Goal: Task Accomplishment & Management: Manage account settings

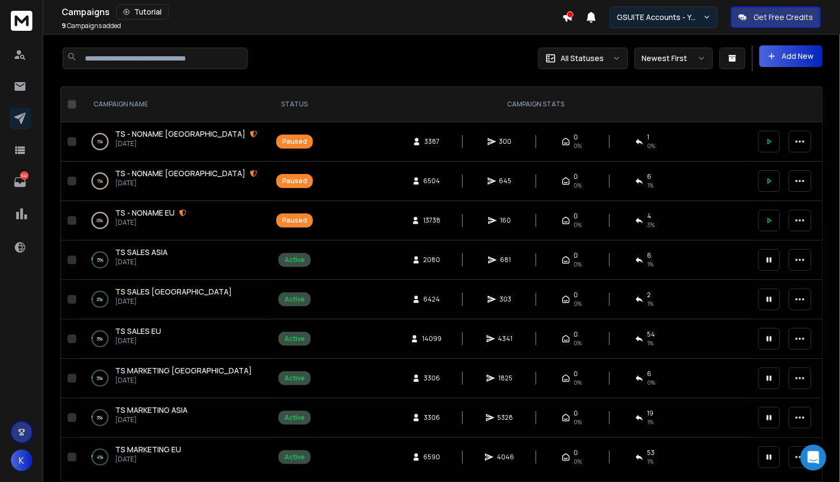
click at [697, 21] on p "GSUITE Accounts - YC outreach" at bounding box center [660, 17] width 87 height 11
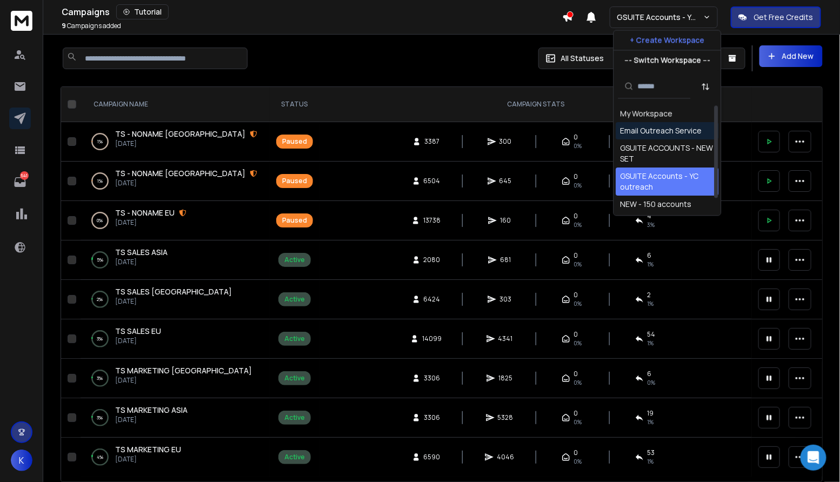
click at [661, 133] on div "Email Outreach Service" at bounding box center [662, 130] width 82 height 11
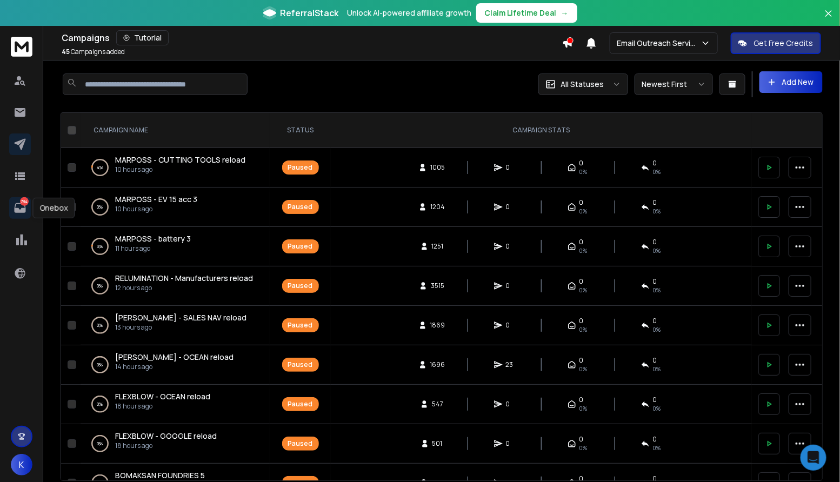
click at [23, 212] on icon at bounding box center [19, 208] width 11 height 10
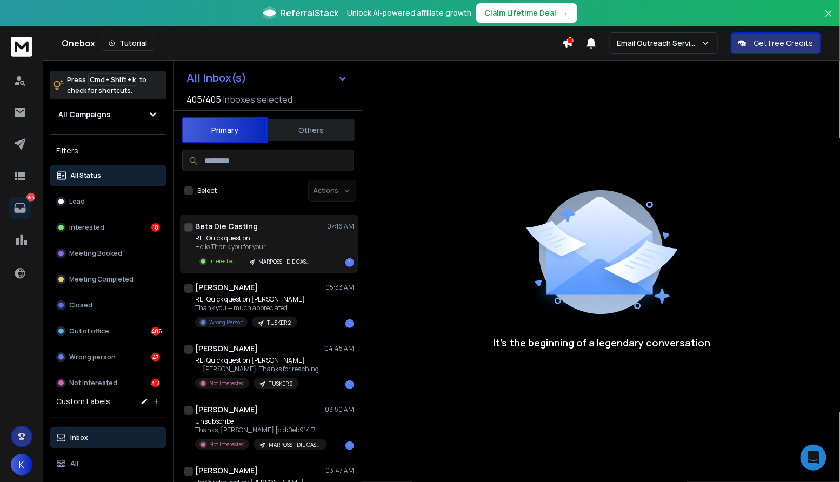
click at [251, 229] on h1 "Beta Die Casting" at bounding box center [226, 226] width 63 height 11
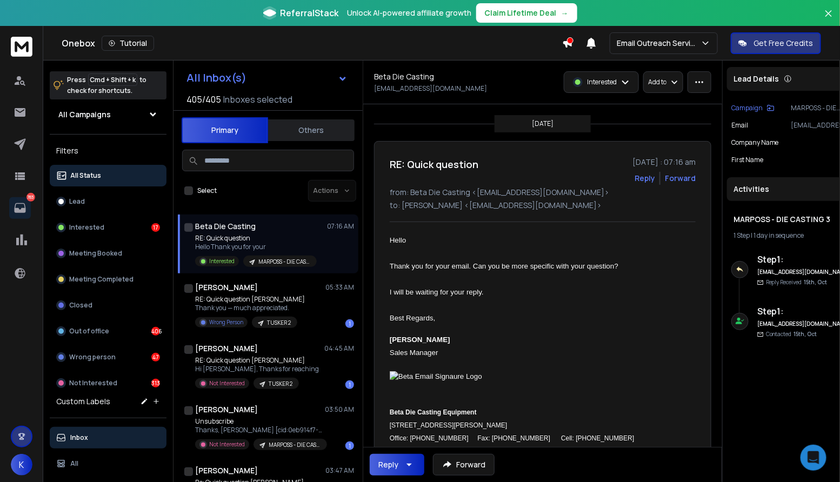
click at [536, 190] on p "from: Beta Die Casting <sales@betadiecasting.com>" at bounding box center [543, 192] width 306 height 11
click at [557, 191] on p "from: Beta Die Casting <sales@betadiecasting.com>" at bounding box center [543, 192] width 306 height 11
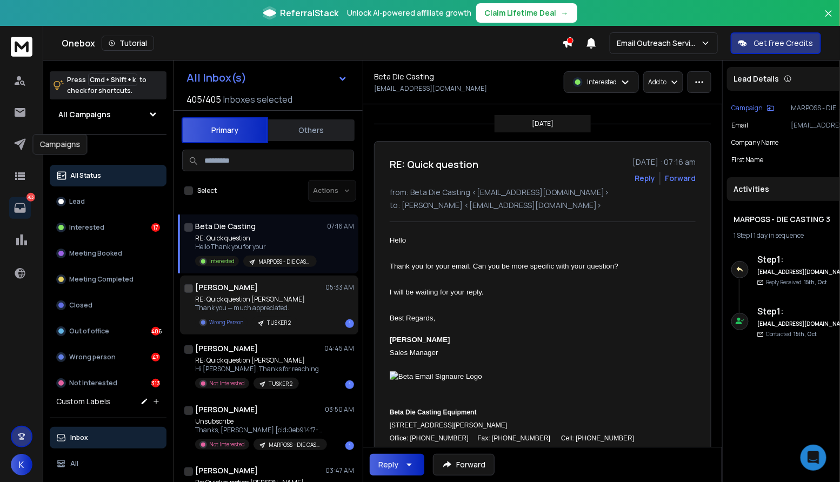
click at [293, 306] on p "Thank you — much appreciated." at bounding box center [250, 308] width 110 height 9
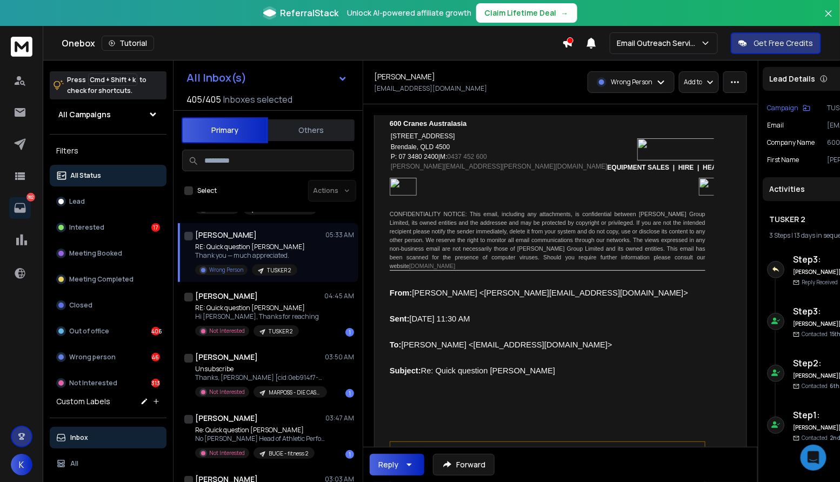
scroll to position [268, 0]
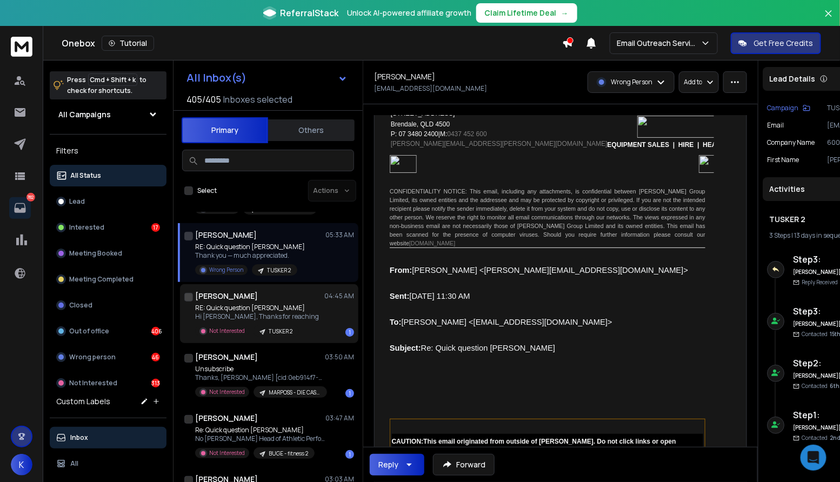
click at [270, 333] on p "TUSKER 2" at bounding box center [281, 332] width 24 height 8
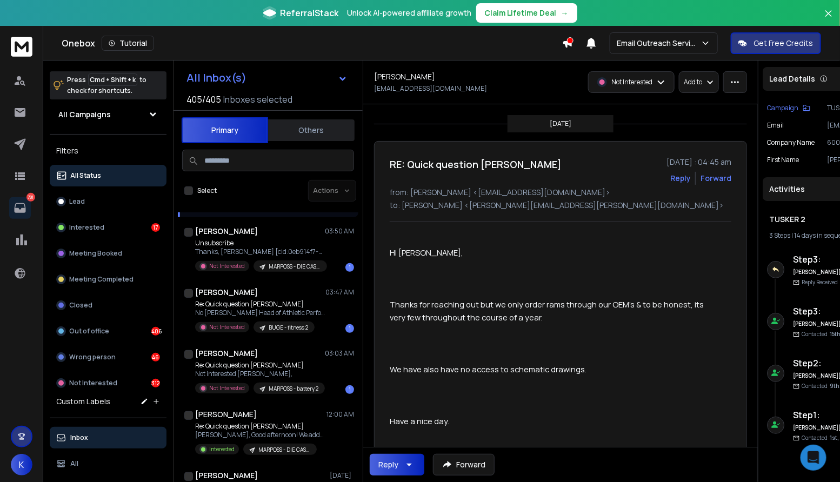
scroll to position [200, 0]
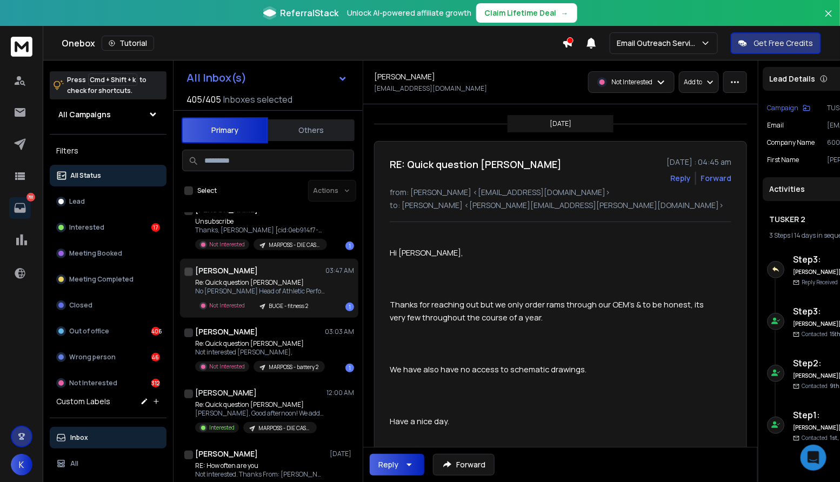
click at [284, 286] on p "Re: Quick question Ryan" at bounding box center [260, 283] width 130 height 9
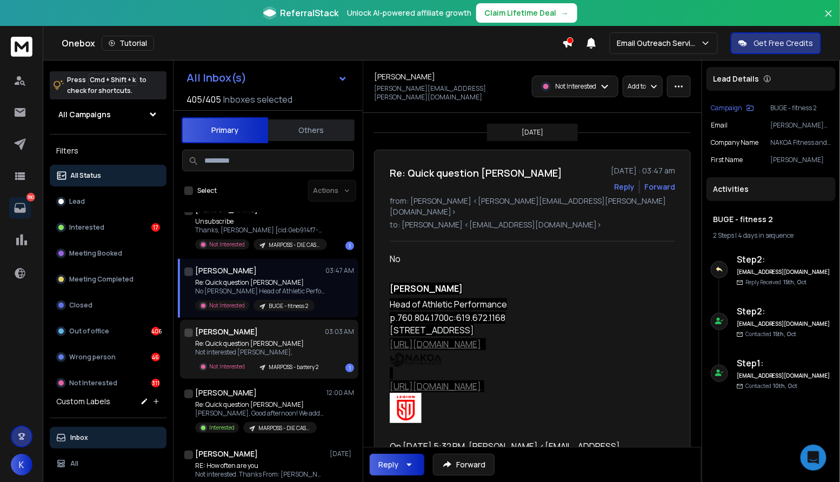
click at [268, 336] on div "James Clegern 03:03 AM" at bounding box center [274, 332] width 159 height 11
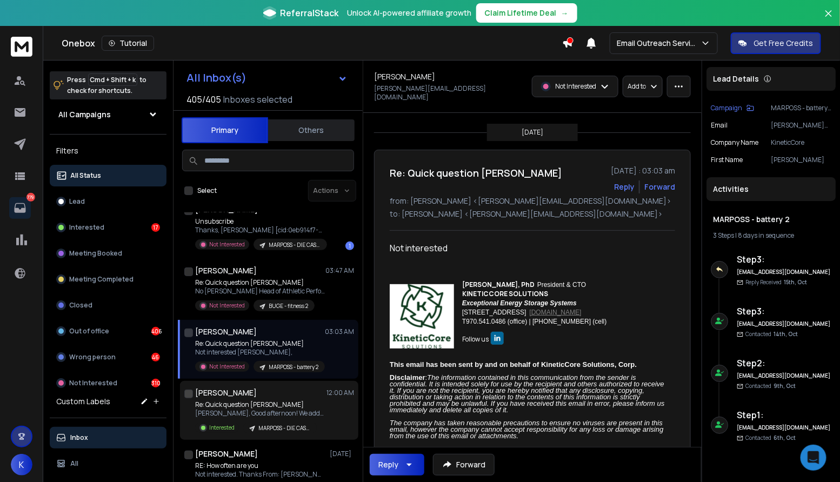
click at [258, 385] on div "Chris Bautista 12:00 AM Re: Quick question Chris Nora, Good afternoon! We addre…" at bounding box center [269, 410] width 178 height 59
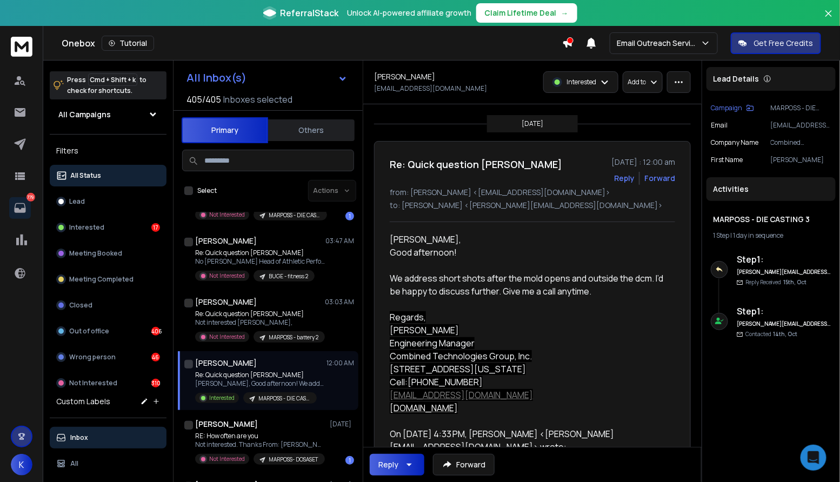
scroll to position [231, 0]
click at [423, 406] on font "www.ComTechGrp.com" at bounding box center [424, 408] width 68 height 12
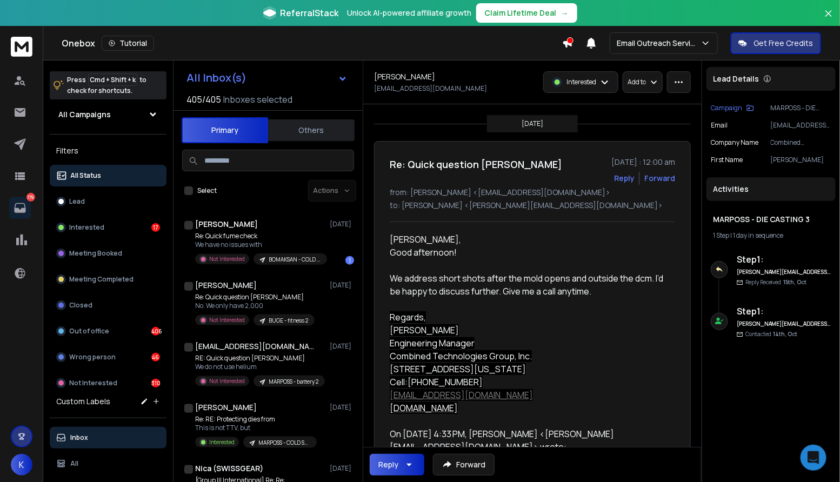
scroll to position [517, 0]
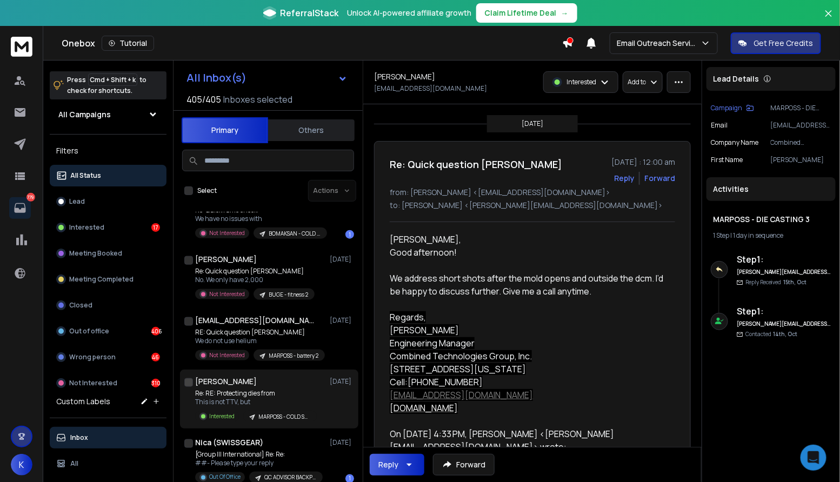
click at [313, 387] on div "Daniel Seikaly 14 Oct Re: RE: Protecting dies from This is not TTV, but Interes…" at bounding box center [274, 399] width 159 height 46
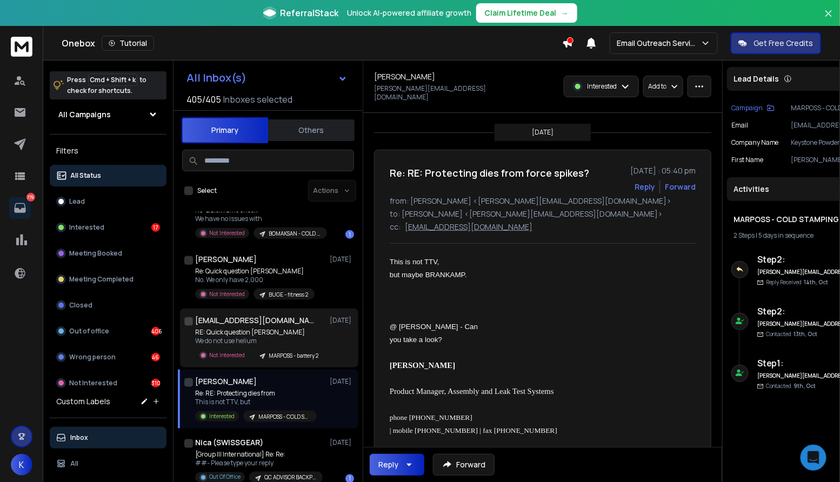
click at [307, 309] on div "kstub@bae-canada.com 14 Oct RE: Quick question Ken We do not use helium Not Int…" at bounding box center [269, 338] width 178 height 59
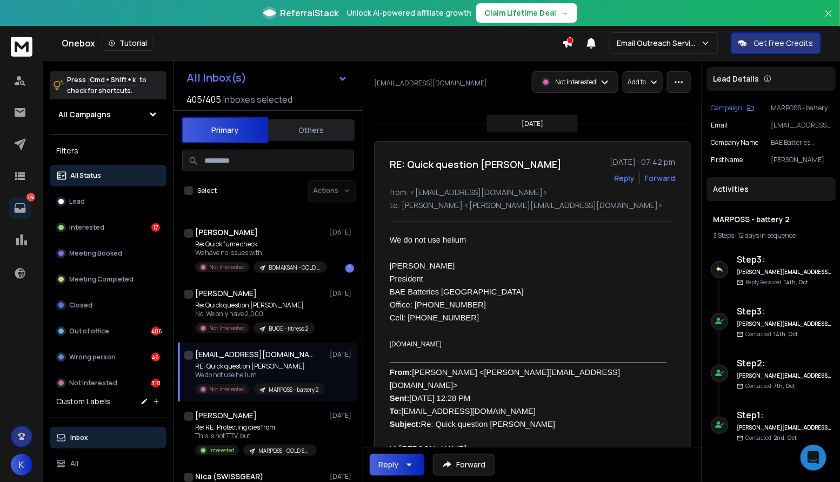
scroll to position [481, 0]
click at [307, 309] on p "Re: Quick question Jasmine" at bounding box center [255, 307] width 120 height 9
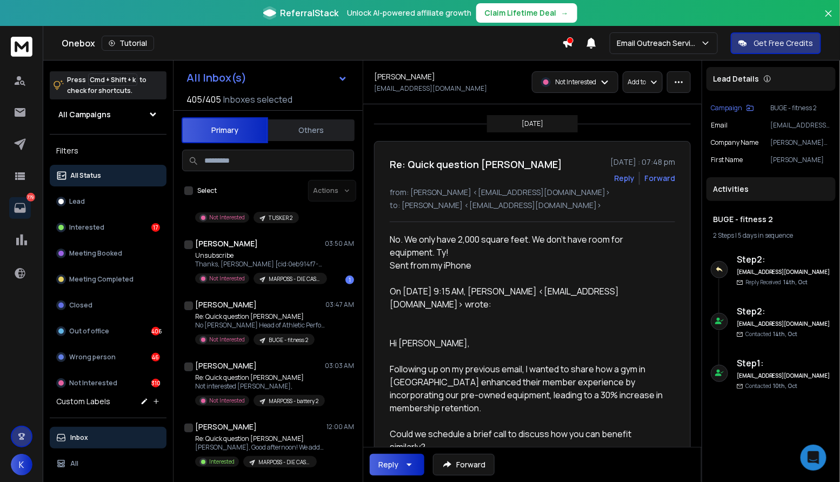
scroll to position [0, 0]
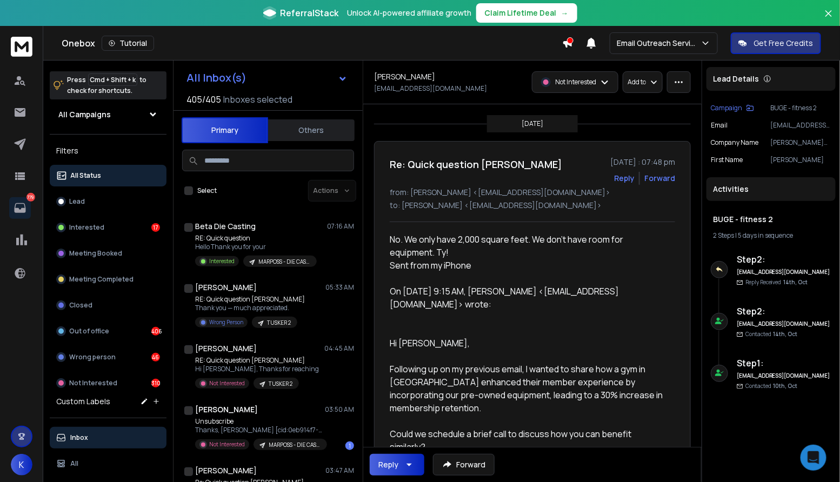
click at [827, 11] on icon "Close banner" at bounding box center [829, 13] width 6 height 6
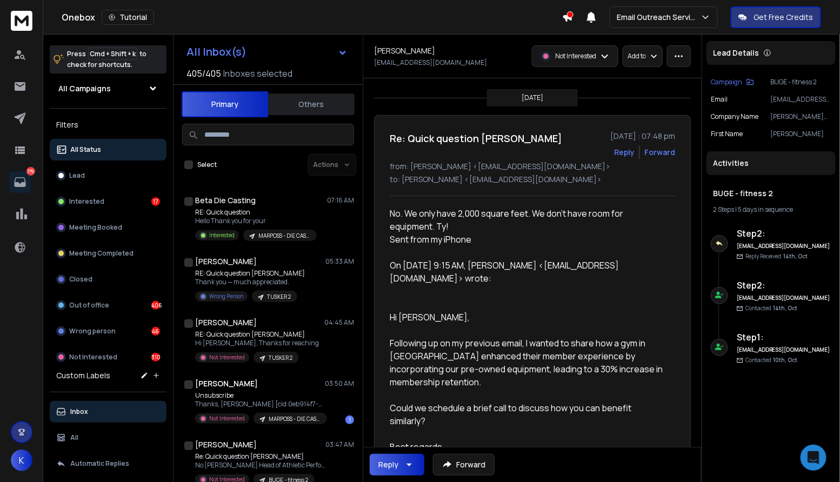
click at [283, 123] on div at bounding box center [268, 133] width 181 height 26
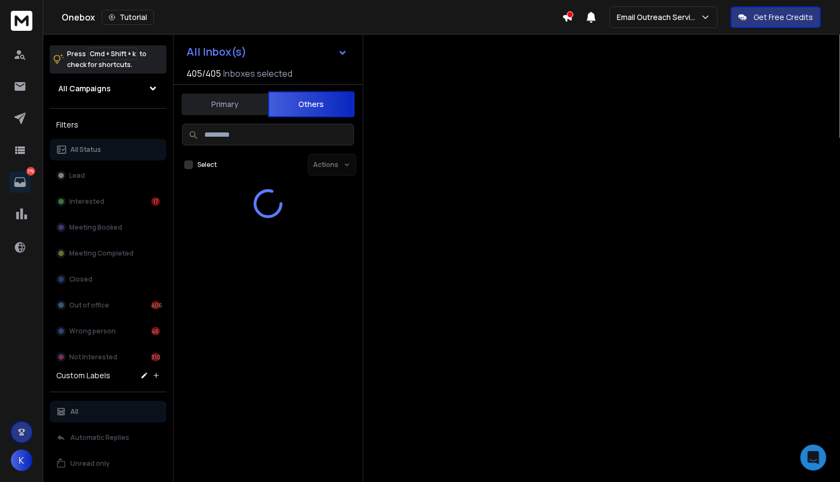
click at [283, 105] on button "Others" at bounding box center [311, 104] width 87 height 26
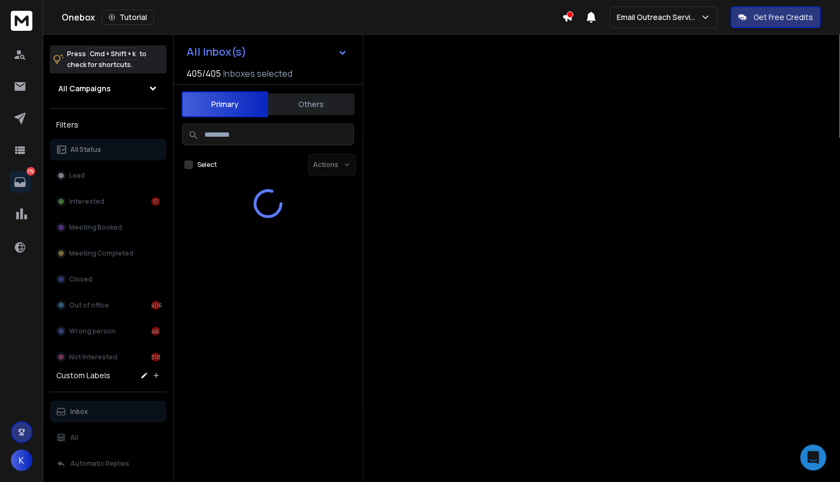
click at [234, 110] on button "Primary" at bounding box center [225, 104] width 87 height 26
